Goal: Communication & Community: Answer question/provide support

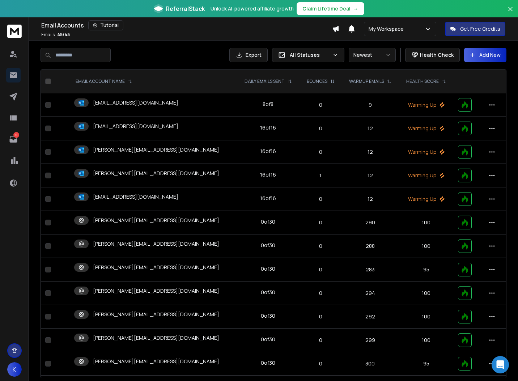
click at [182, 60] on div at bounding box center [133, 55] width 185 height 14
click at [14, 142] on icon at bounding box center [13, 139] width 8 height 7
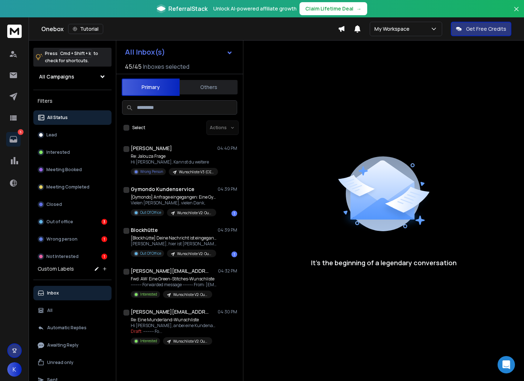
scroll to position [128, 0]
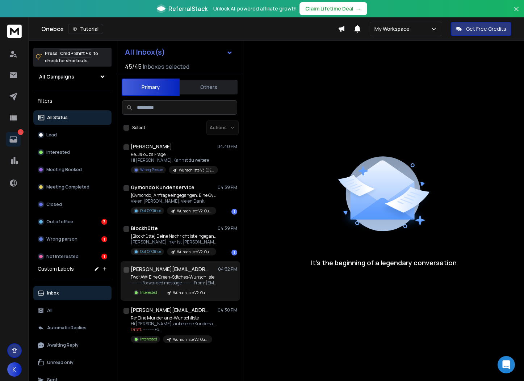
click at [163, 274] on div "[PERSON_NAME][EMAIL_ADDRESS][DOMAIN_NAME] 04:32 PM Fwd: AW: Eine Green-Stitches…" at bounding box center [184, 281] width 106 height 31
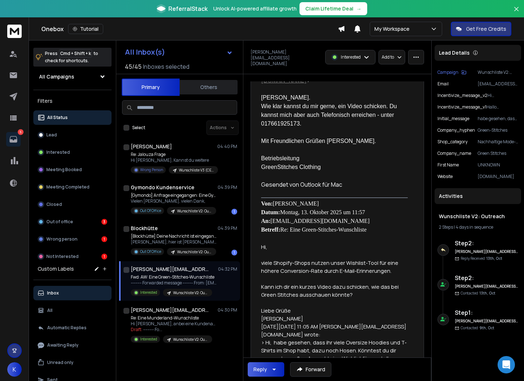
scroll to position [271, 0]
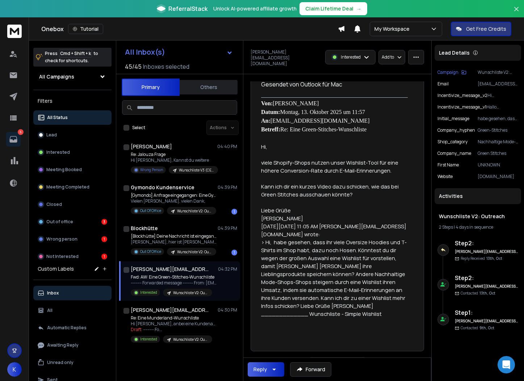
click at [339, 360] on p "View all 3 replies" at bounding box center [341, 363] width 31 height 6
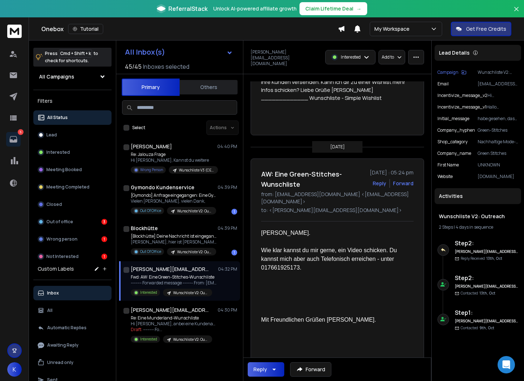
click at [377, 180] on button "Reply" at bounding box center [379, 183] width 14 height 7
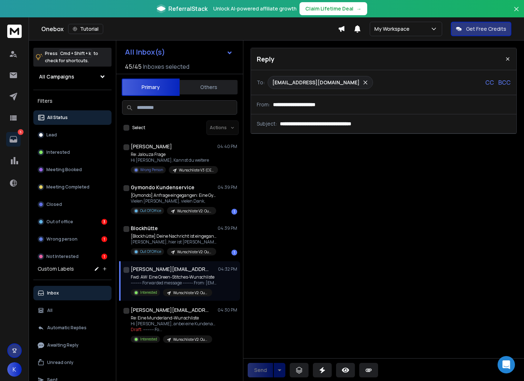
scroll to position [0, 0]
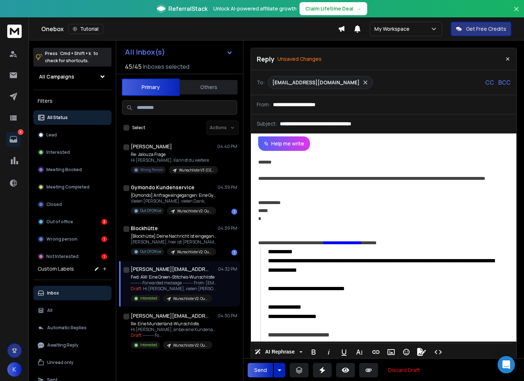
click at [265, 369] on button "Send" at bounding box center [260, 370] width 25 height 14
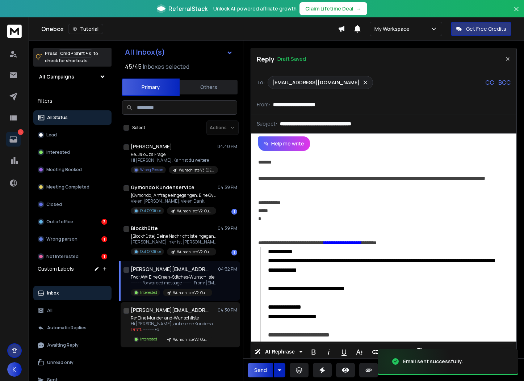
click at [195, 324] on p "Hi [PERSON_NAME], anbei eine Kundenanfrage bzgl." at bounding box center [174, 324] width 87 height 6
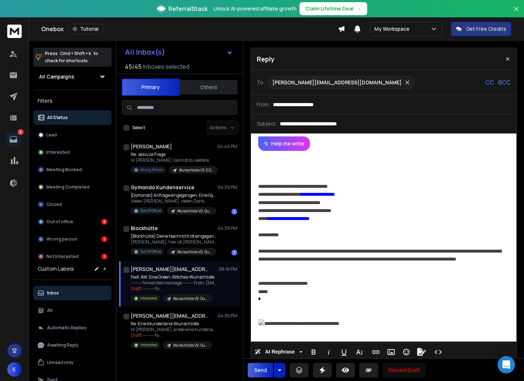
click at [398, 371] on button "Discard Draft" at bounding box center [403, 370] width 43 height 14
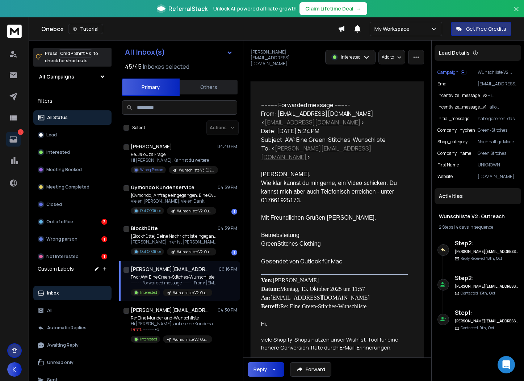
scroll to position [271, 0]
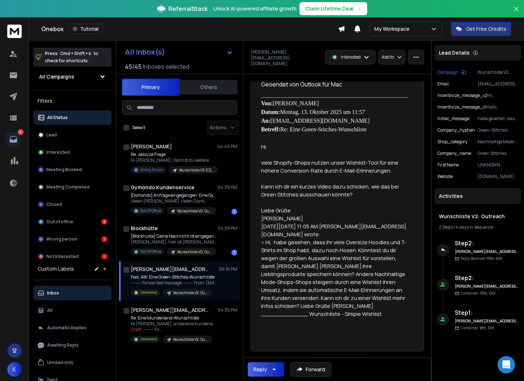
click at [341, 360] on span "3" at bounding box center [342, 363] width 3 height 6
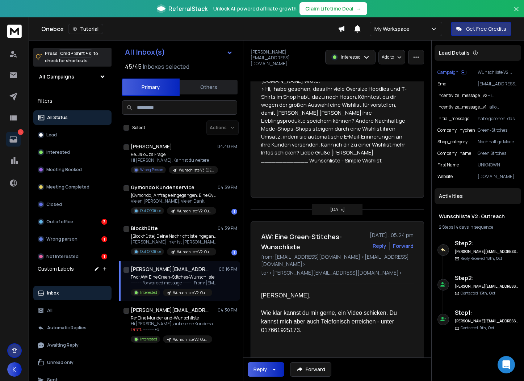
scroll to position [462, 0]
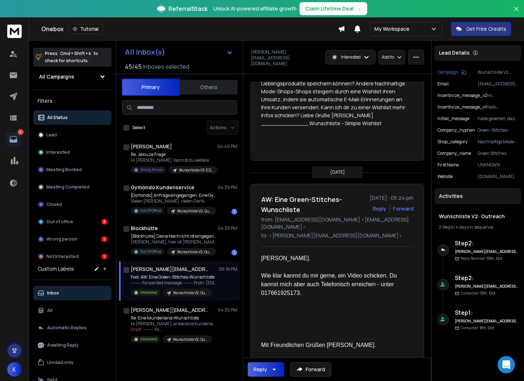
click at [376, 205] on button "Reply" at bounding box center [379, 208] width 14 height 7
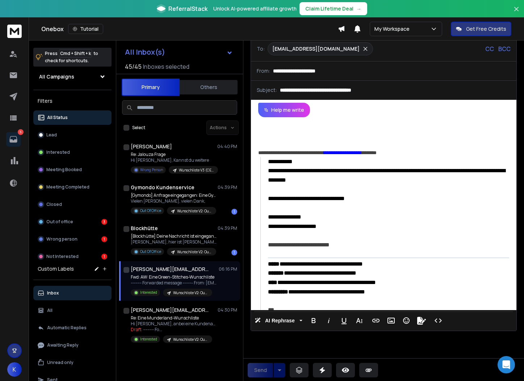
scroll to position [0, 0]
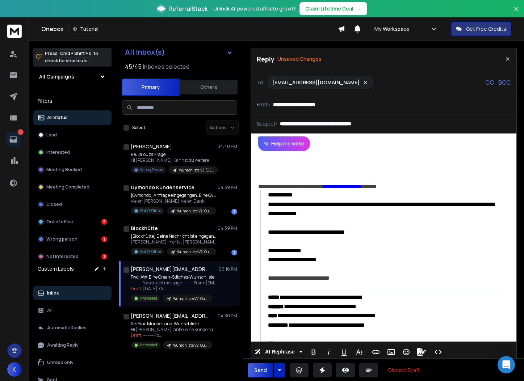
click at [506, 59] on icon at bounding box center [507, 59] width 6 height 6
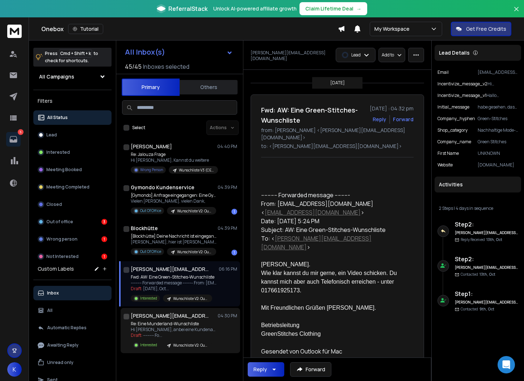
click at [181, 316] on div "[PERSON_NAME][EMAIL_ADDRESS][DOMAIN_NAME] 04:30 PM" at bounding box center [184, 315] width 106 height 7
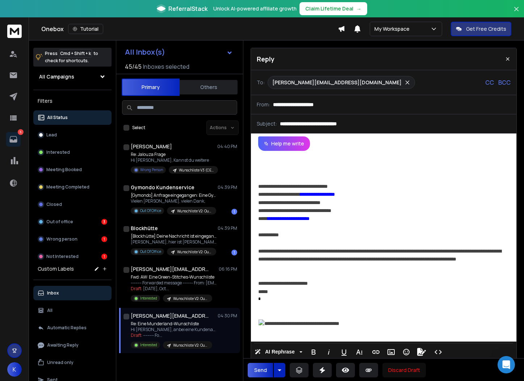
click at [408, 371] on button "Discard Draft" at bounding box center [403, 370] width 43 height 14
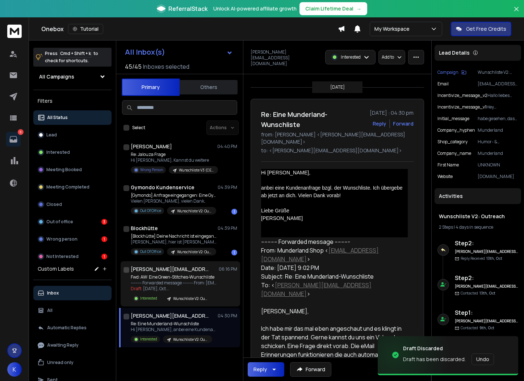
click at [169, 287] on span "[DATE], Oct ..." at bounding box center [156, 289] width 26 height 6
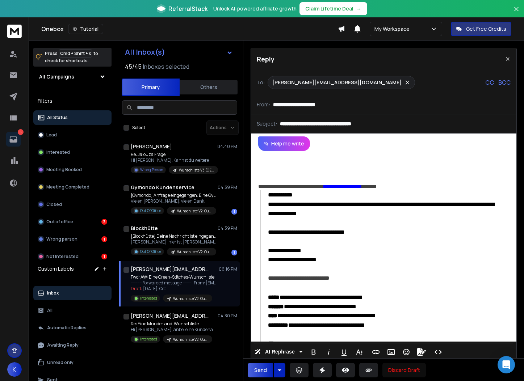
click at [405, 369] on button "Discard Draft" at bounding box center [403, 370] width 43 height 14
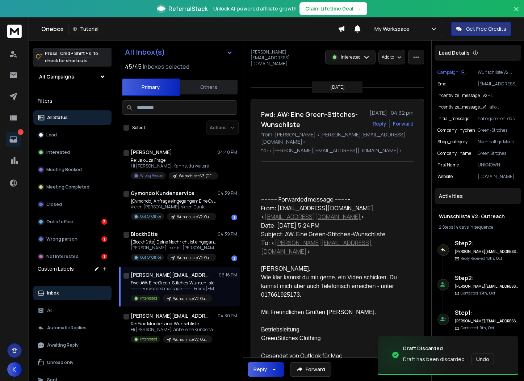
scroll to position [122, 0]
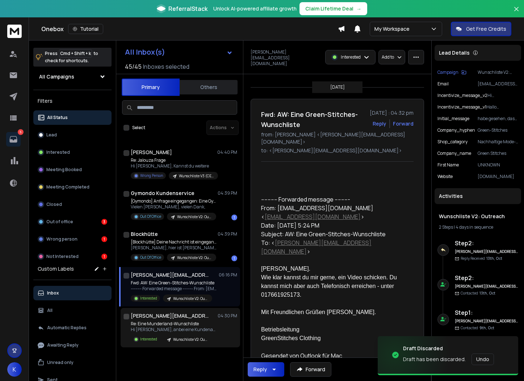
click at [198, 309] on div "[PERSON_NAME][EMAIL_ADDRESS][DOMAIN_NAME] 04:30 PM Re: Eine Munderland-Wunschli…" at bounding box center [180, 327] width 119 height 39
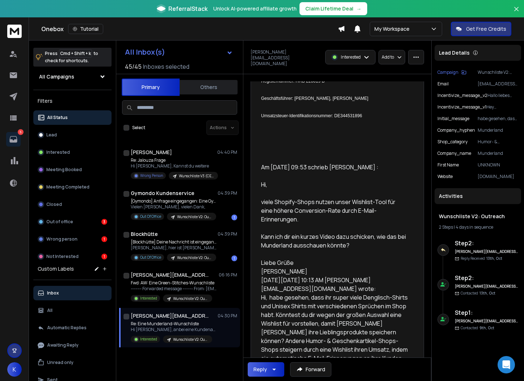
scroll to position [523, 0]
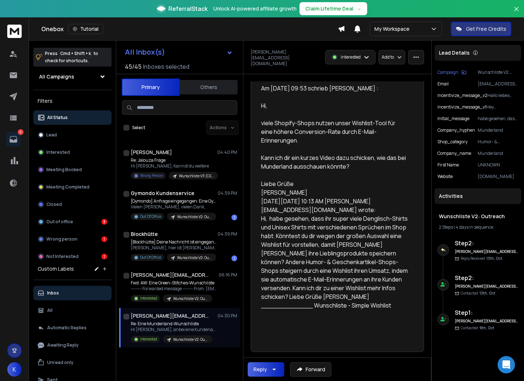
click at [338, 358] on div "View all 3 replies" at bounding box center [337, 364] width 54 height 12
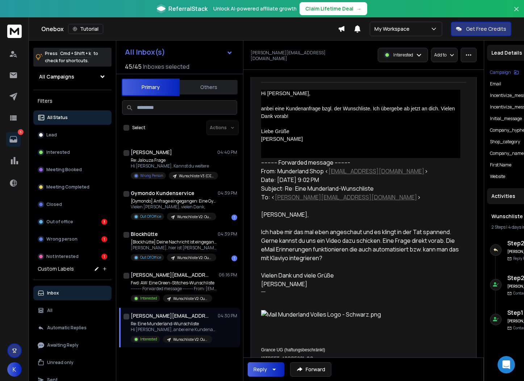
scroll to position [0, 0]
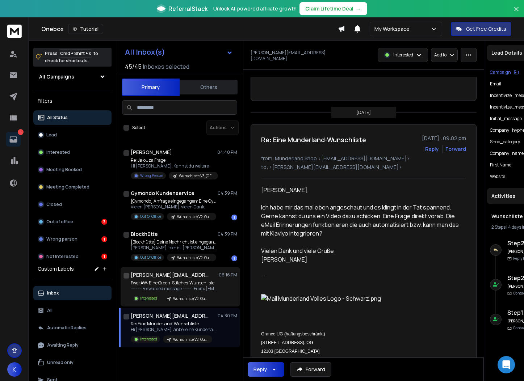
click at [187, 280] on p "Fwd: AW: Eine Green-Stitches-Wunschliste" at bounding box center [174, 283] width 87 height 6
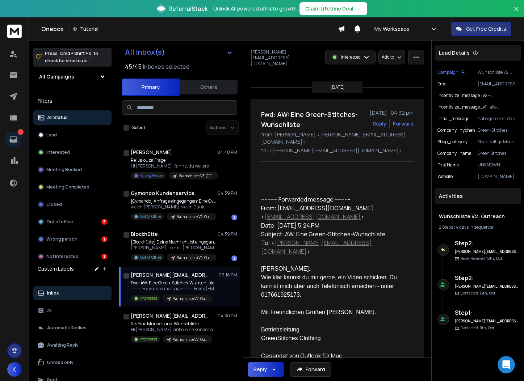
scroll to position [271, 0]
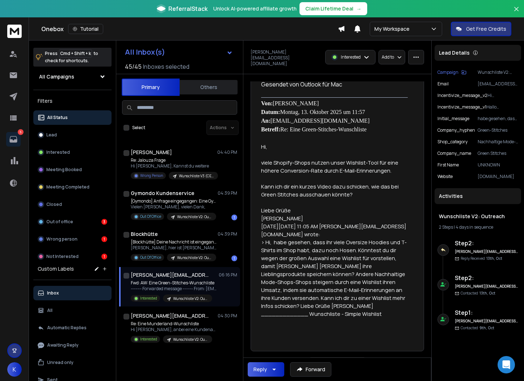
click at [344, 360] on p "View all 3 replies" at bounding box center [341, 363] width 31 height 6
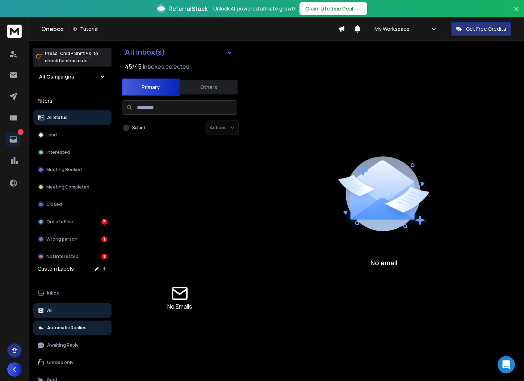
scroll to position [52, 0]
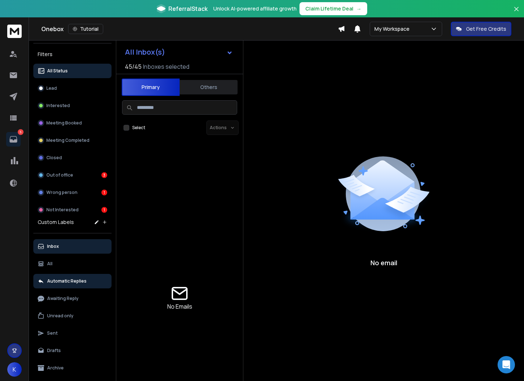
click at [58, 244] on p "Inbox" at bounding box center [53, 247] width 12 height 6
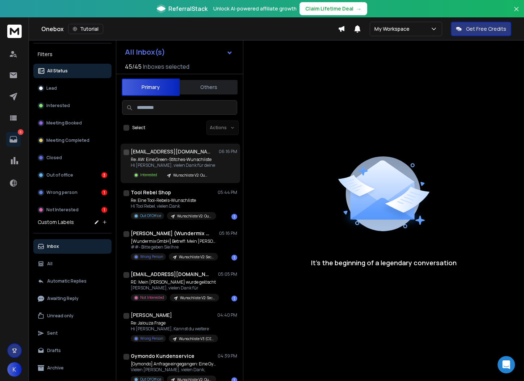
click at [190, 156] on div "[EMAIL_ADDRESS][DOMAIN_NAME] 06:16 PM Re: AW: Eine Green-Stitches-Wunschliste H…" at bounding box center [184, 163] width 106 height 31
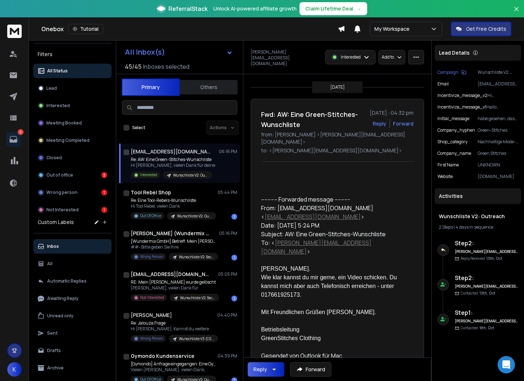
click at [45, 329] on div "Sent" at bounding box center [48, 333] width 20 height 9
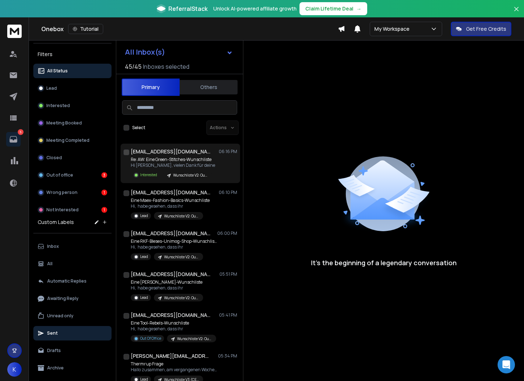
click at [175, 160] on p "Re: AW: Eine Green-Stitches-Wunschliste" at bounding box center [173, 160] width 84 height 6
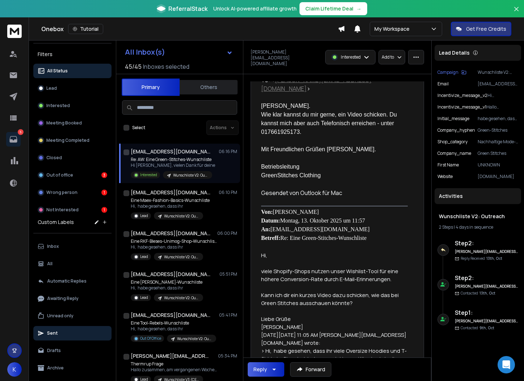
scroll to position [271, 0]
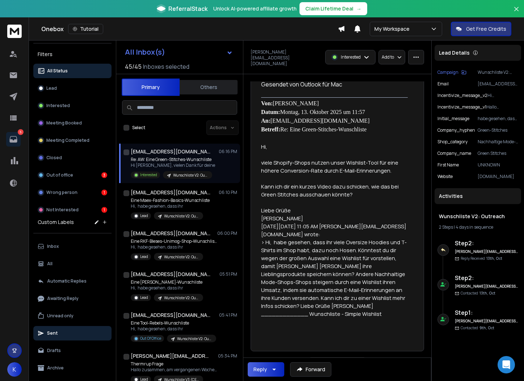
click at [342, 360] on span "3" at bounding box center [342, 363] width 3 height 6
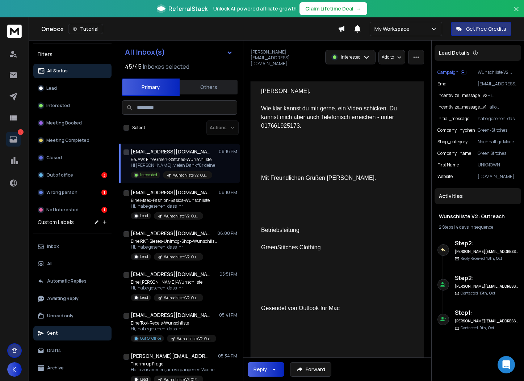
scroll to position [0, 0]
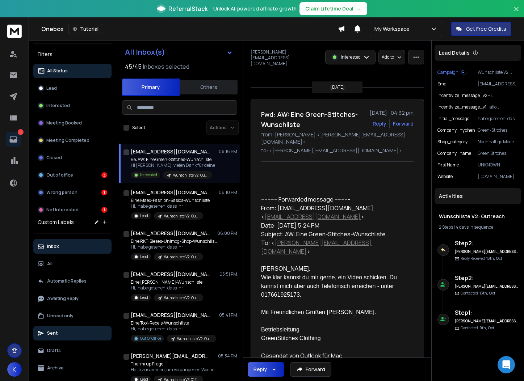
click at [65, 239] on button "Inbox" at bounding box center [72, 246] width 78 height 14
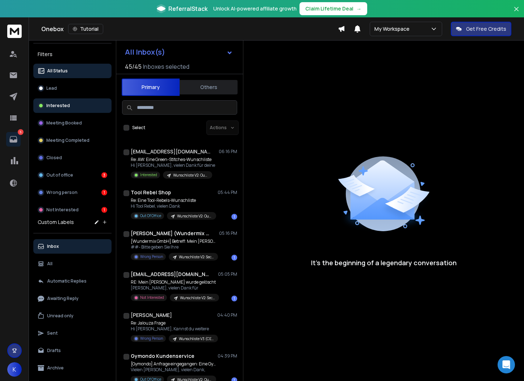
click at [63, 103] on p "Interested" at bounding box center [58, 106] width 24 height 6
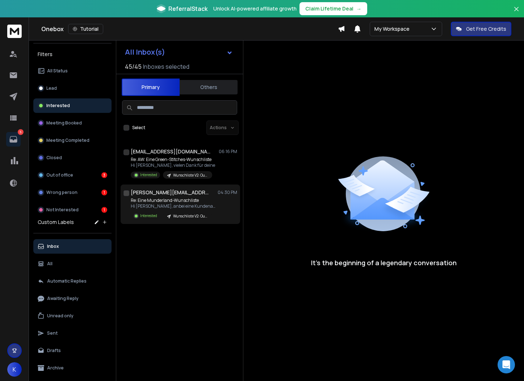
click at [179, 197] on div "[PERSON_NAME][EMAIL_ADDRESS][DOMAIN_NAME] 04:30 PM Re: Eine Munderland-Wunschli…" at bounding box center [184, 204] width 106 height 31
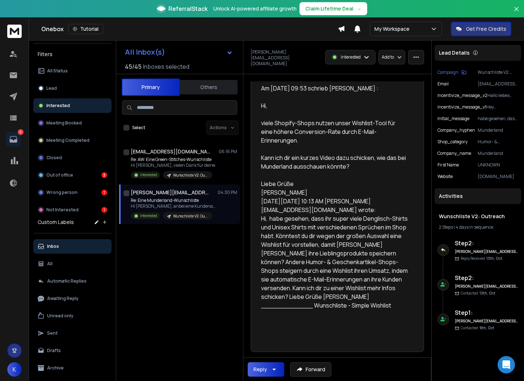
click at [332, 361] on p "View all 3 replies" at bounding box center [341, 364] width 31 height 6
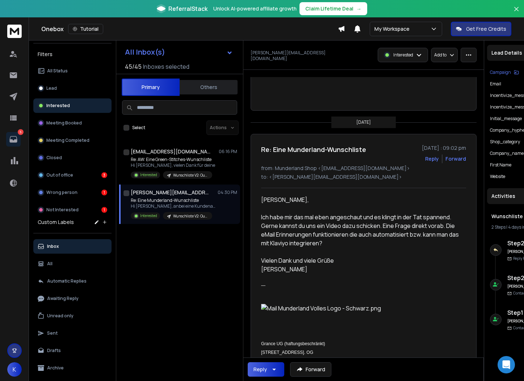
scroll to position [699, 0]
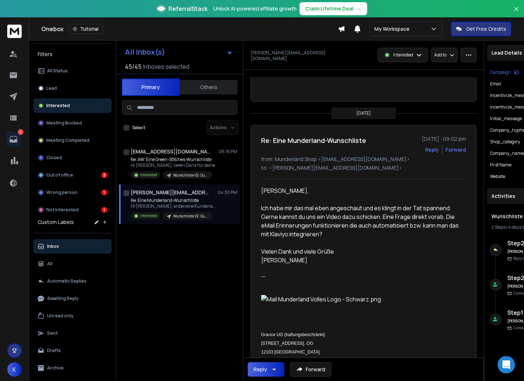
click at [435, 146] on button "Reply" at bounding box center [432, 149] width 14 height 7
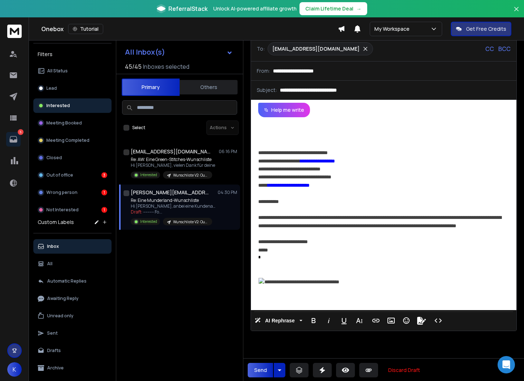
scroll to position [0, 0]
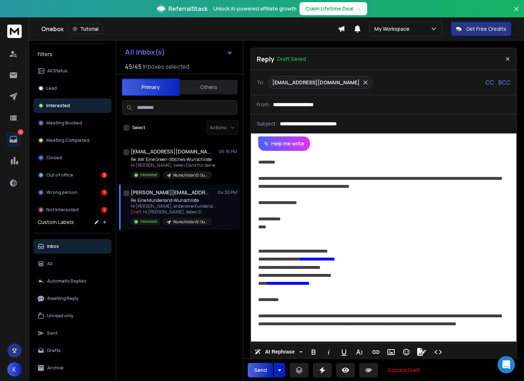
click at [258, 369] on button "Send" at bounding box center [260, 370] width 25 height 14
